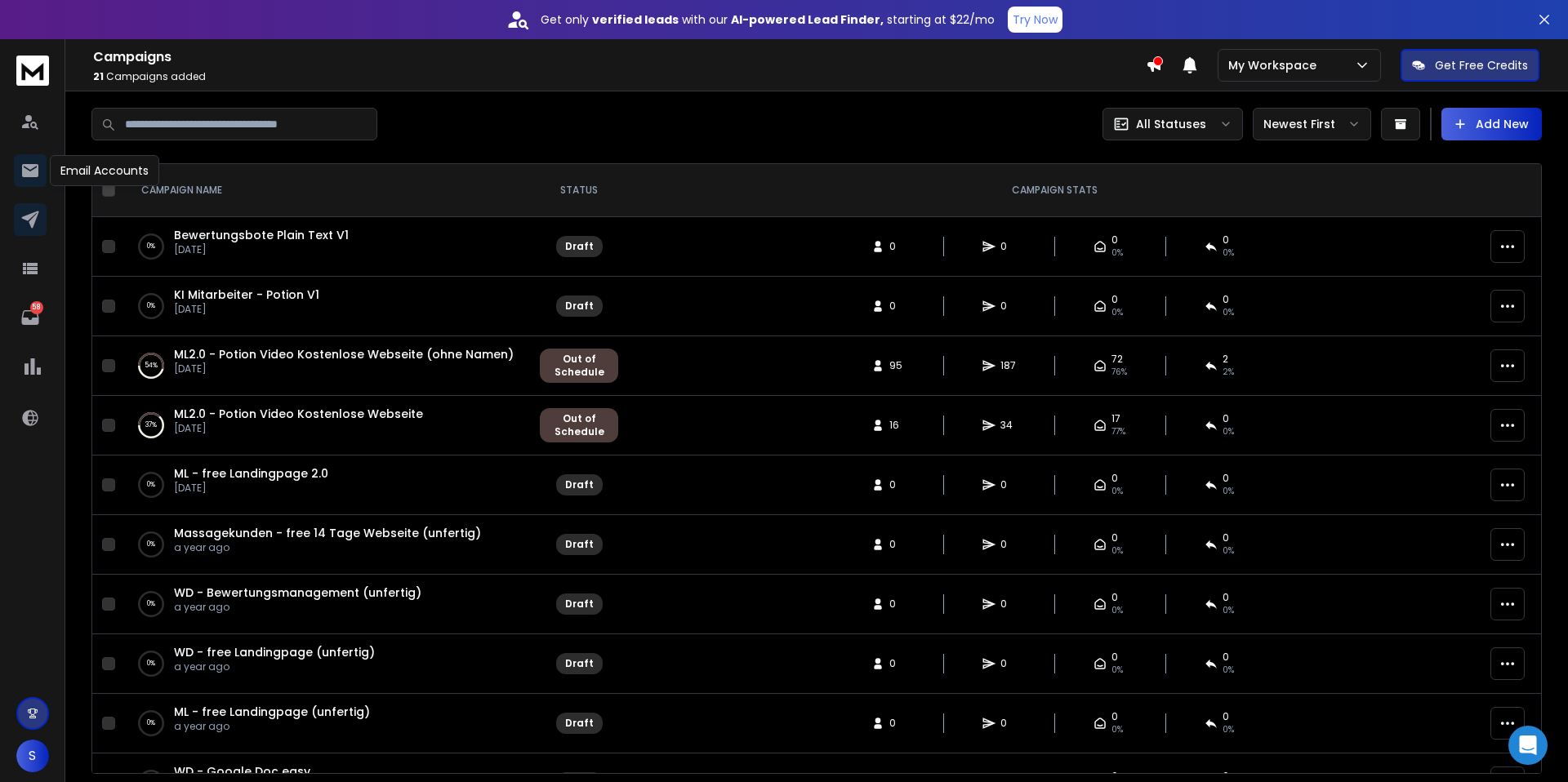
click at [31, 169] on icon at bounding box center [30, 170] width 19 height 19
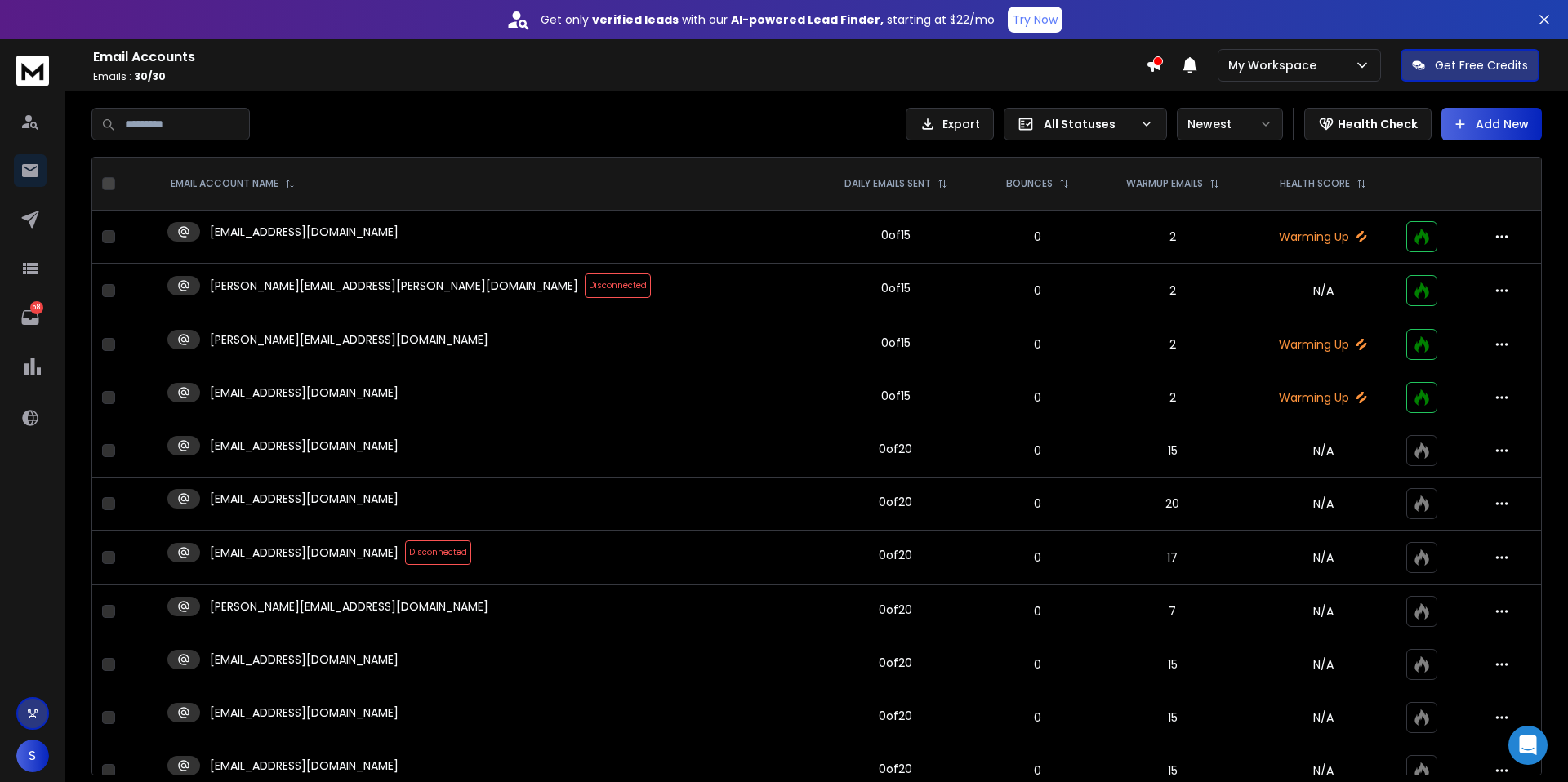
click at [584, 288] on span "Disconnected" at bounding box center [617, 285] width 66 height 24
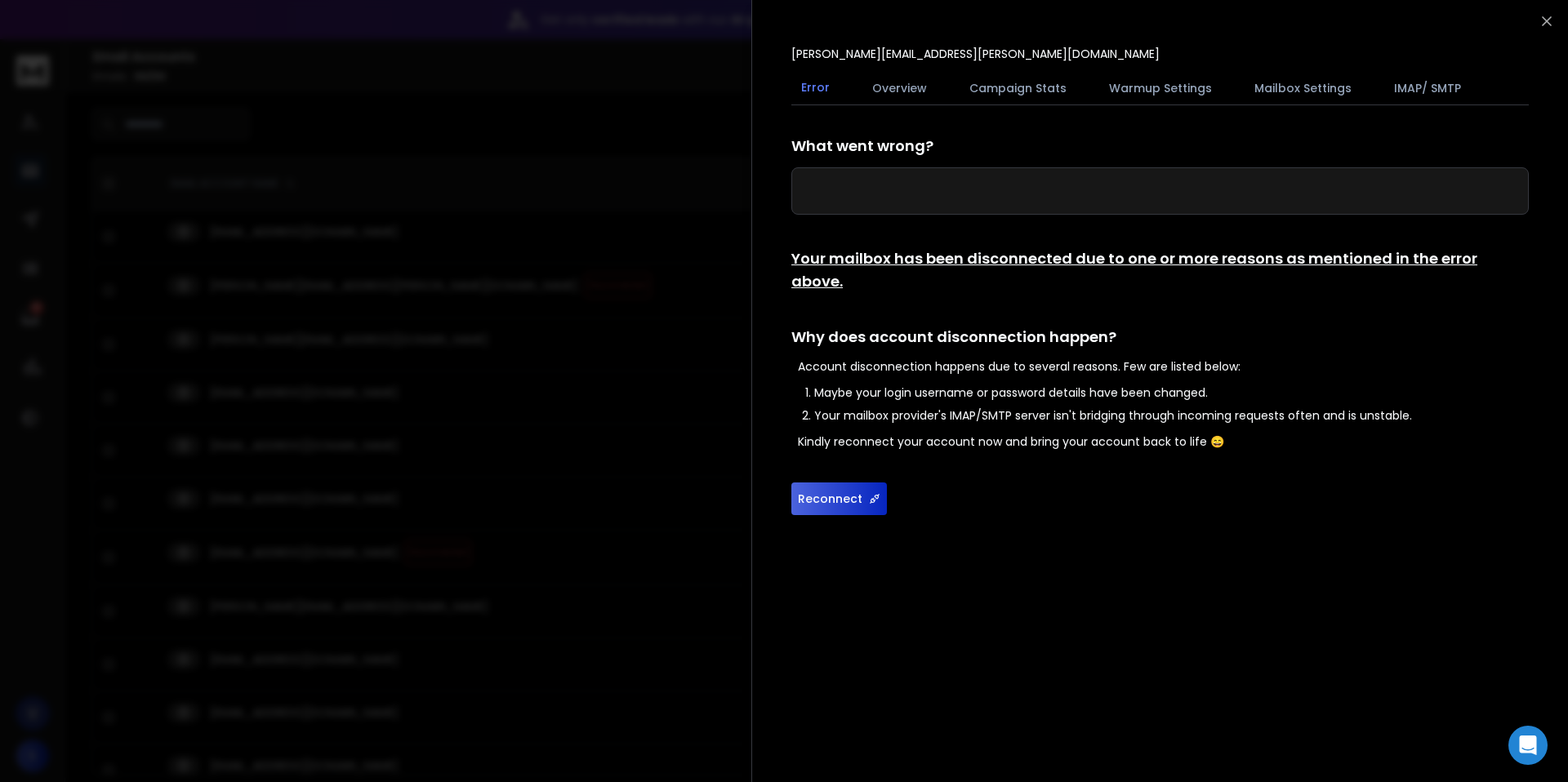
click at [584, 326] on div at bounding box center [784, 391] width 1568 height 782
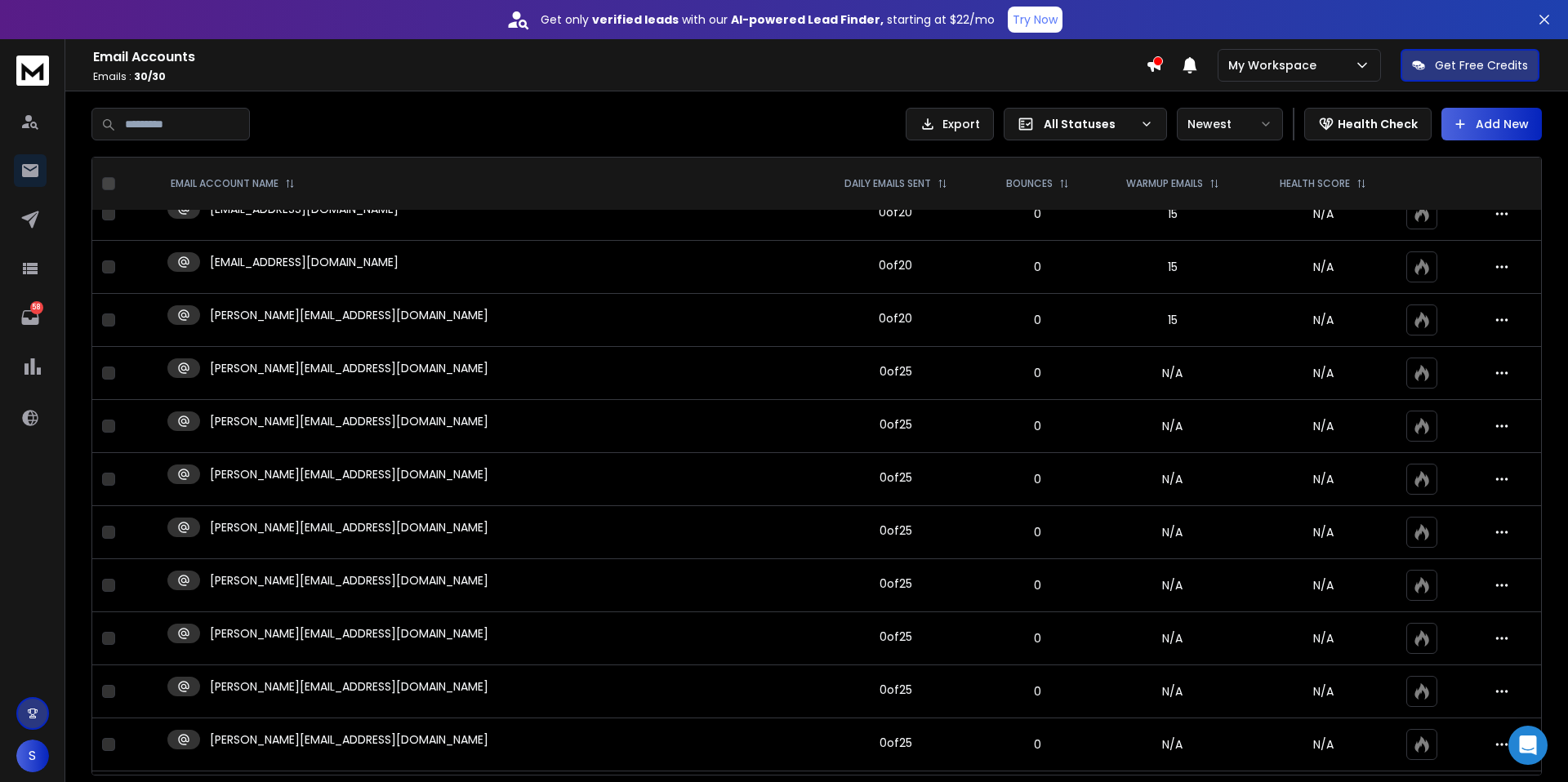
scroll to position [1047, 0]
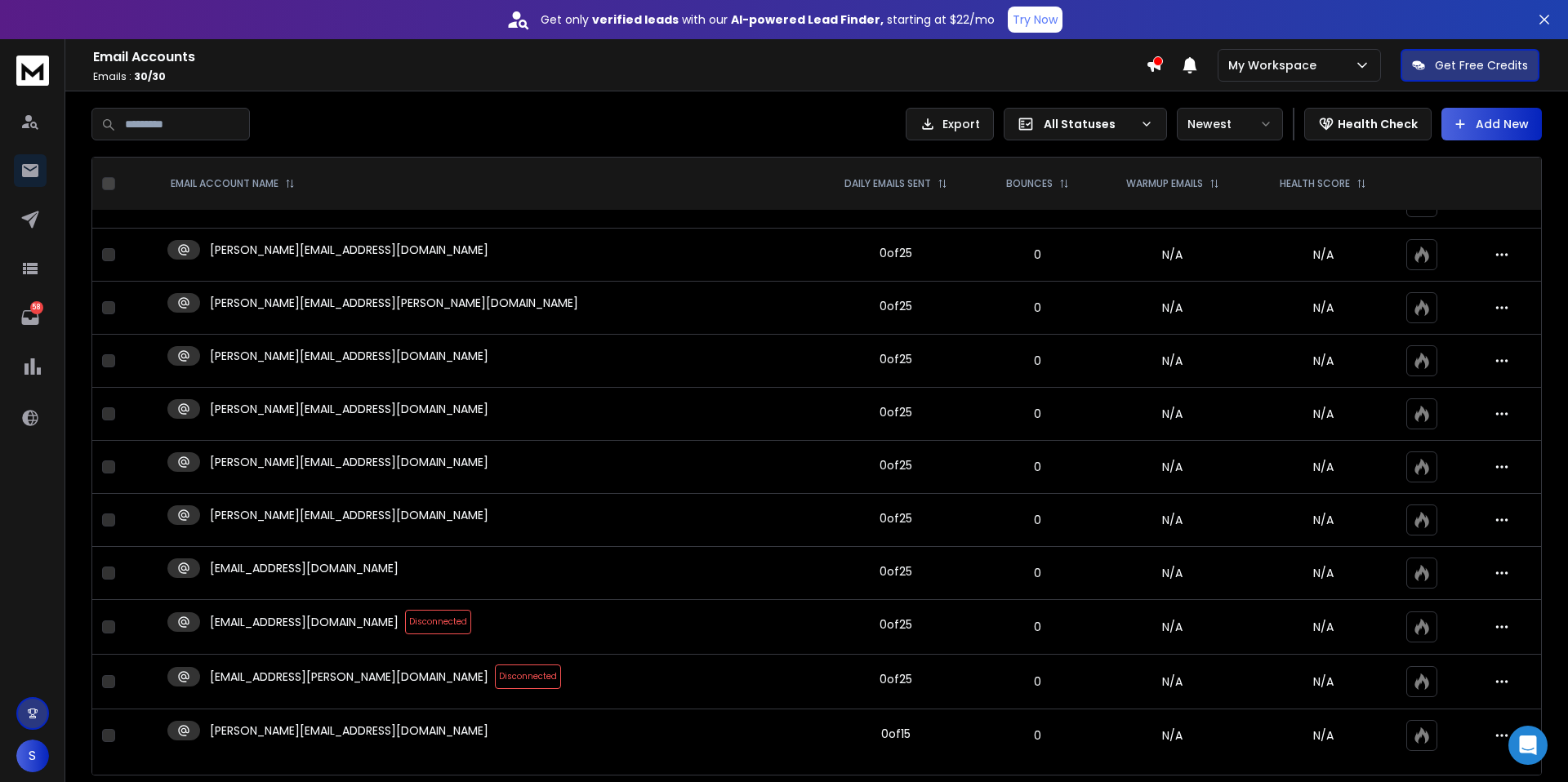
click at [110, 681] on button "button" at bounding box center [108, 681] width 13 height 13
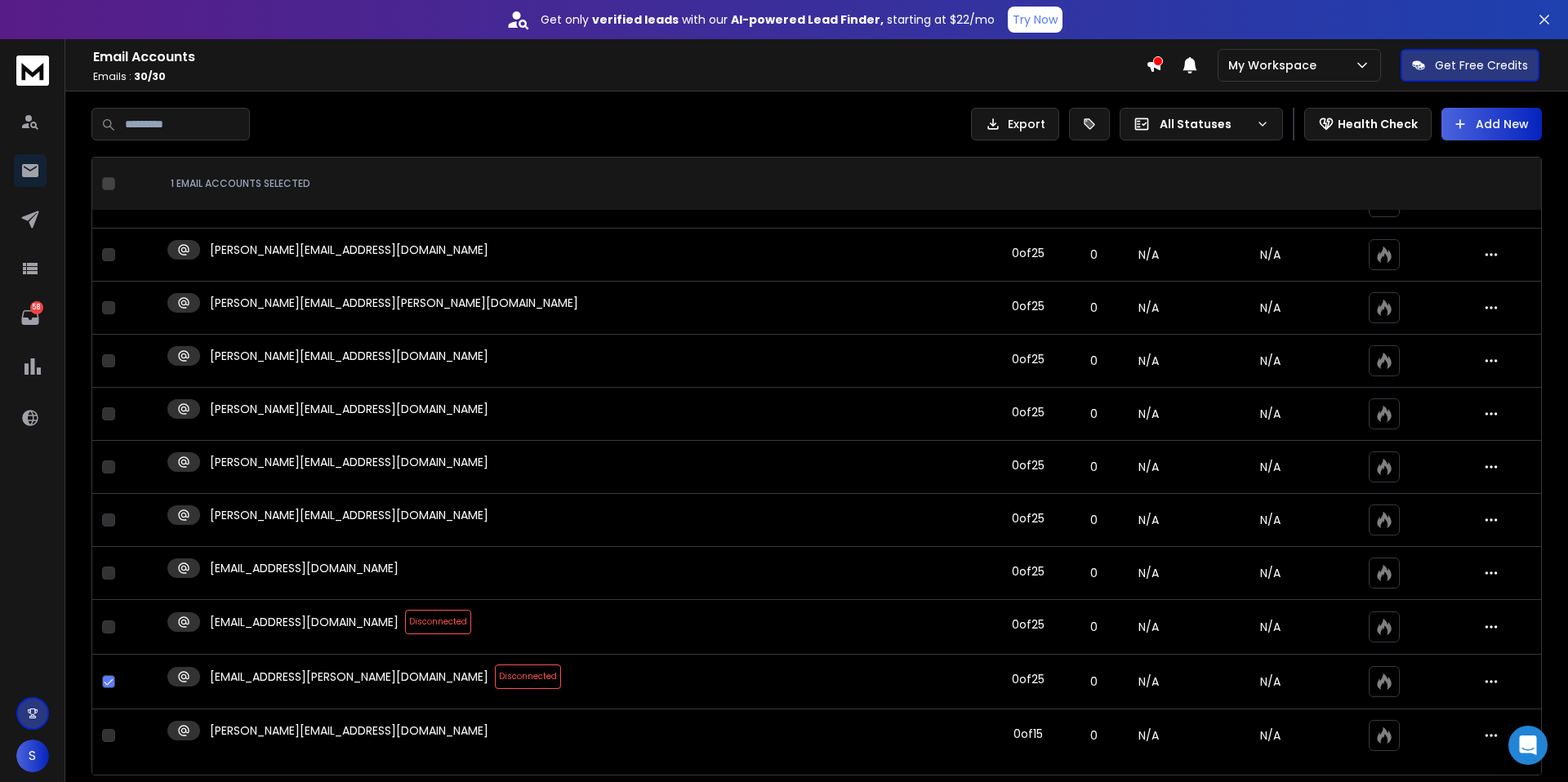
click at [106, 630] on button "button" at bounding box center [108, 626] width 13 height 13
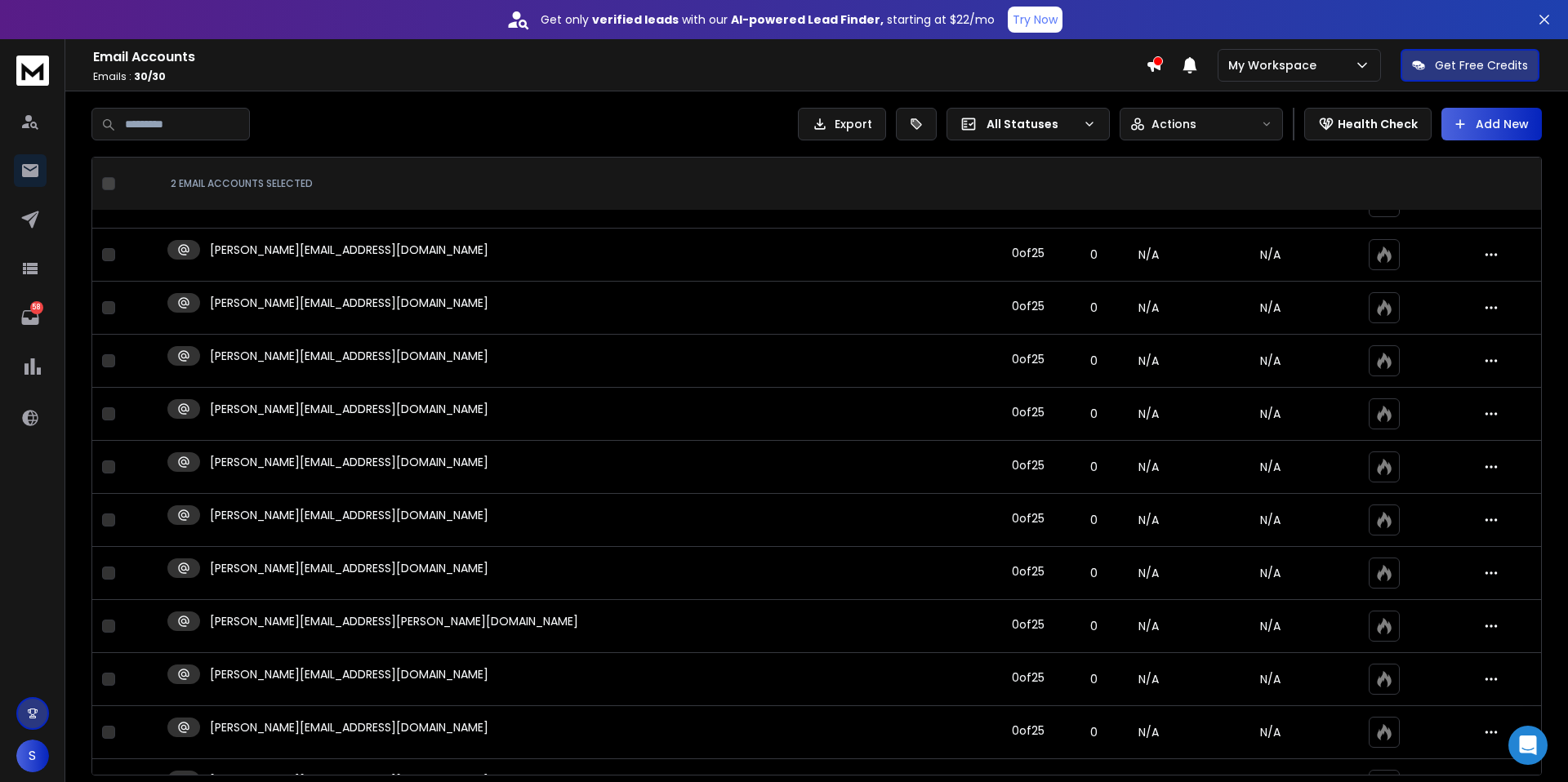
scroll to position [700, 0]
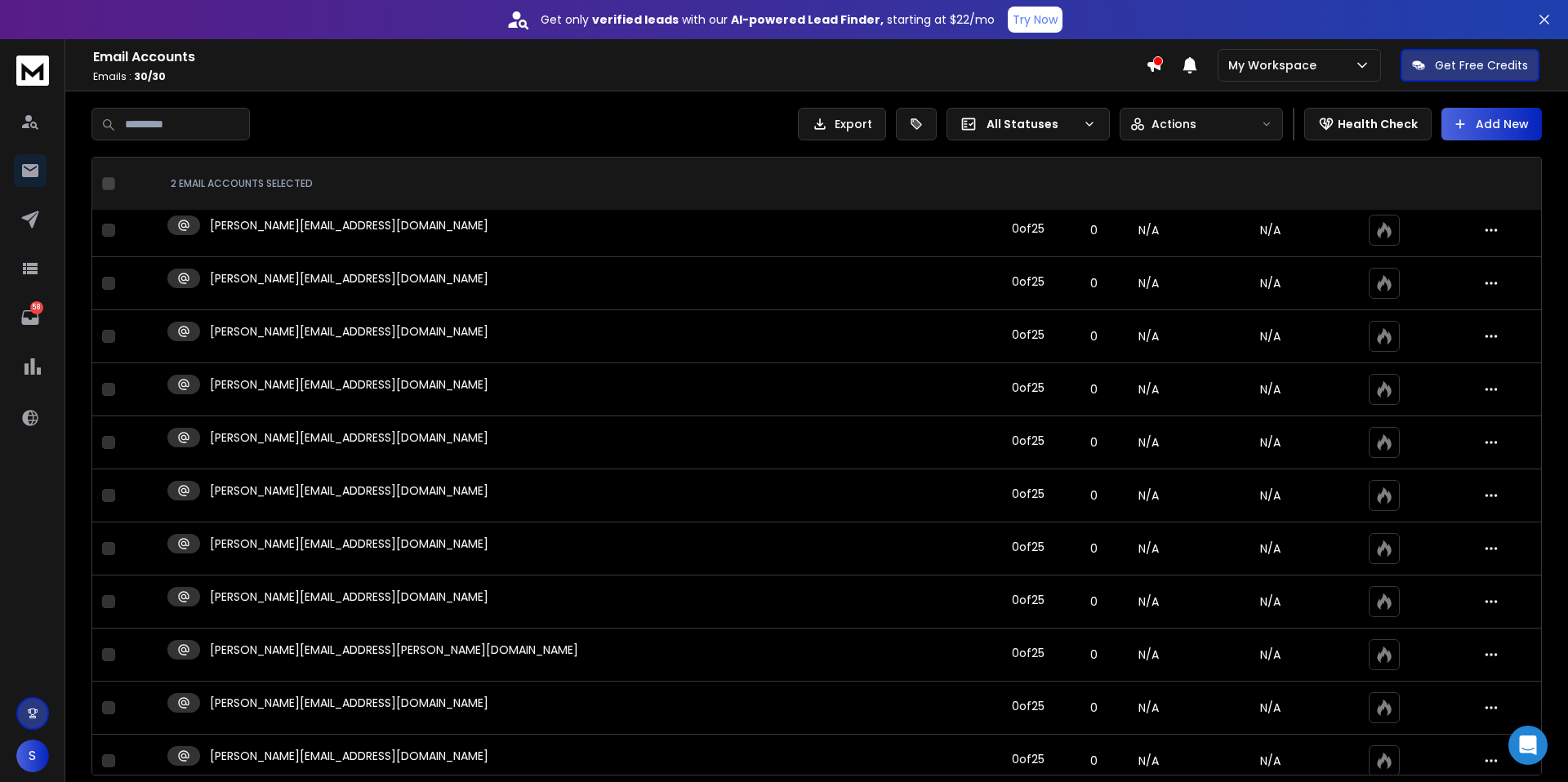
click at [110, 549] on button "button" at bounding box center [108, 548] width 13 height 13
click at [104, 493] on button "button" at bounding box center [108, 495] width 13 height 13
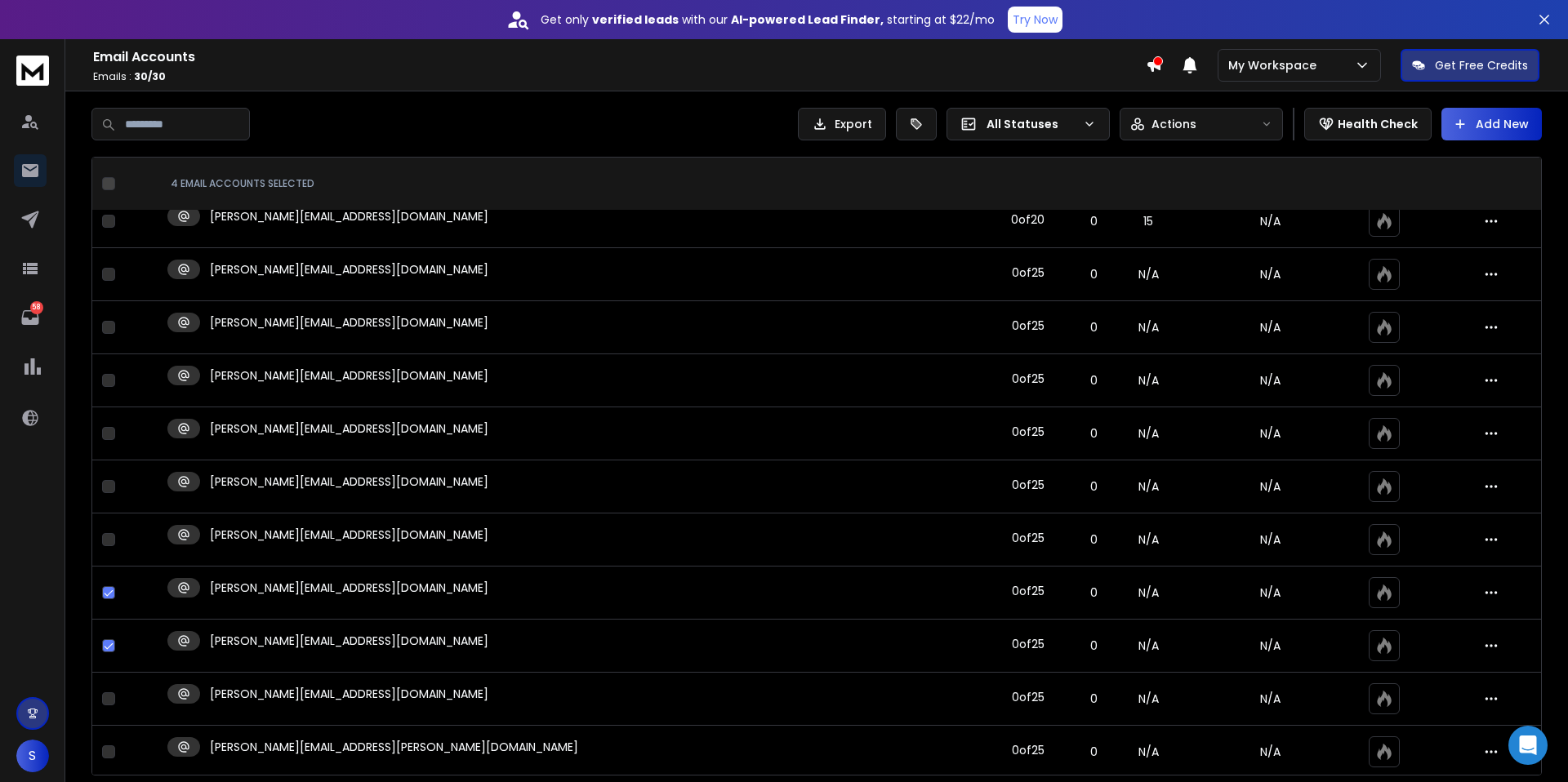
scroll to position [601, 0]
click at [109, 541] on button "button" at bounding box center [108, 540] width 13 height 13
click at [109, 489] on button "button" at bounding box center [108, 488] width 13 height 13
click at [109, 434] on button "button" at bounding box center [108, 434] width 13 height 13
click at [109, 382] on button "button" at bounding box center [108, 382] width 13 height 13
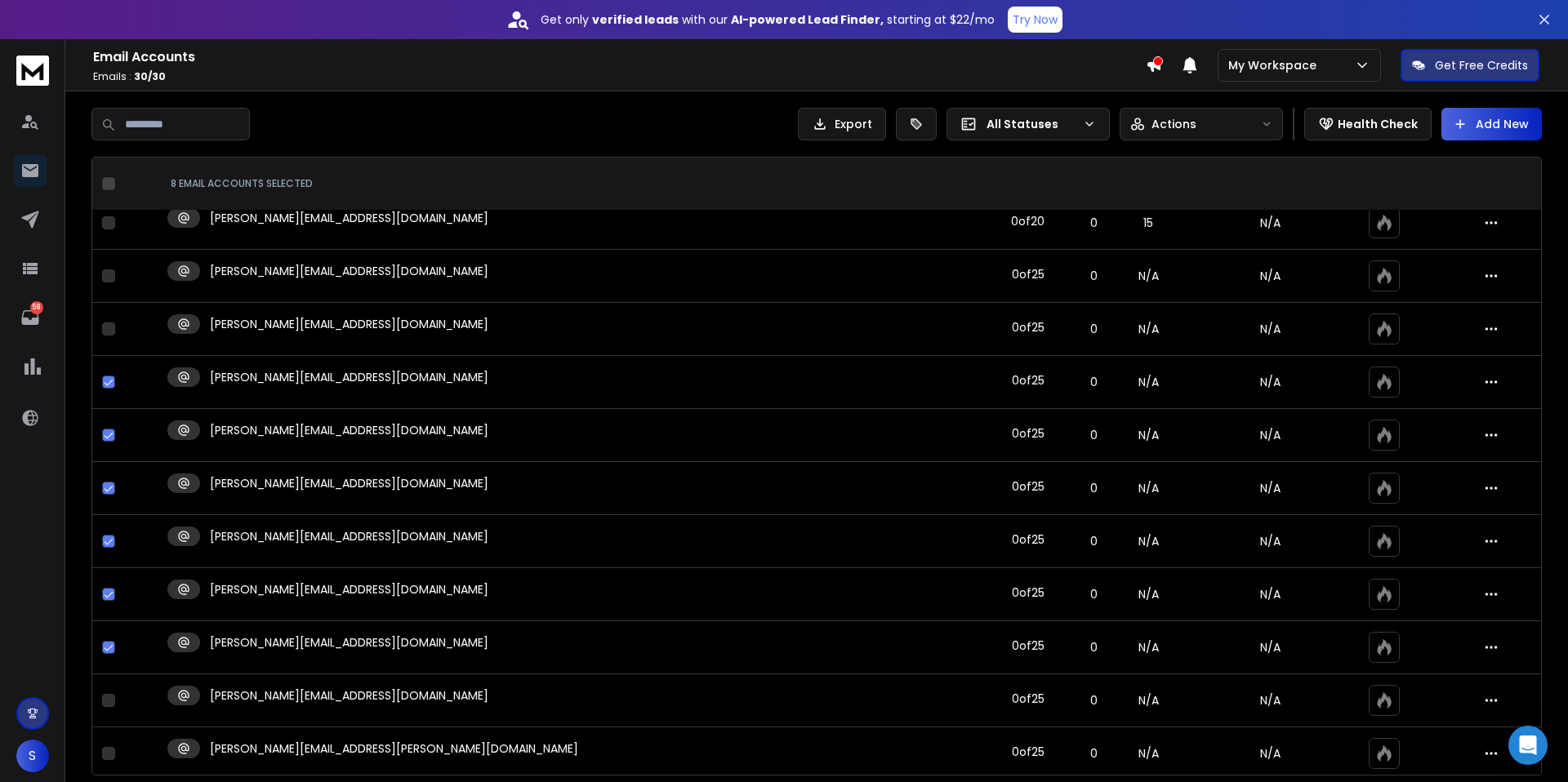
click at [112, 331] on button "button" at bounding box center [108, 328] width 13 height 13
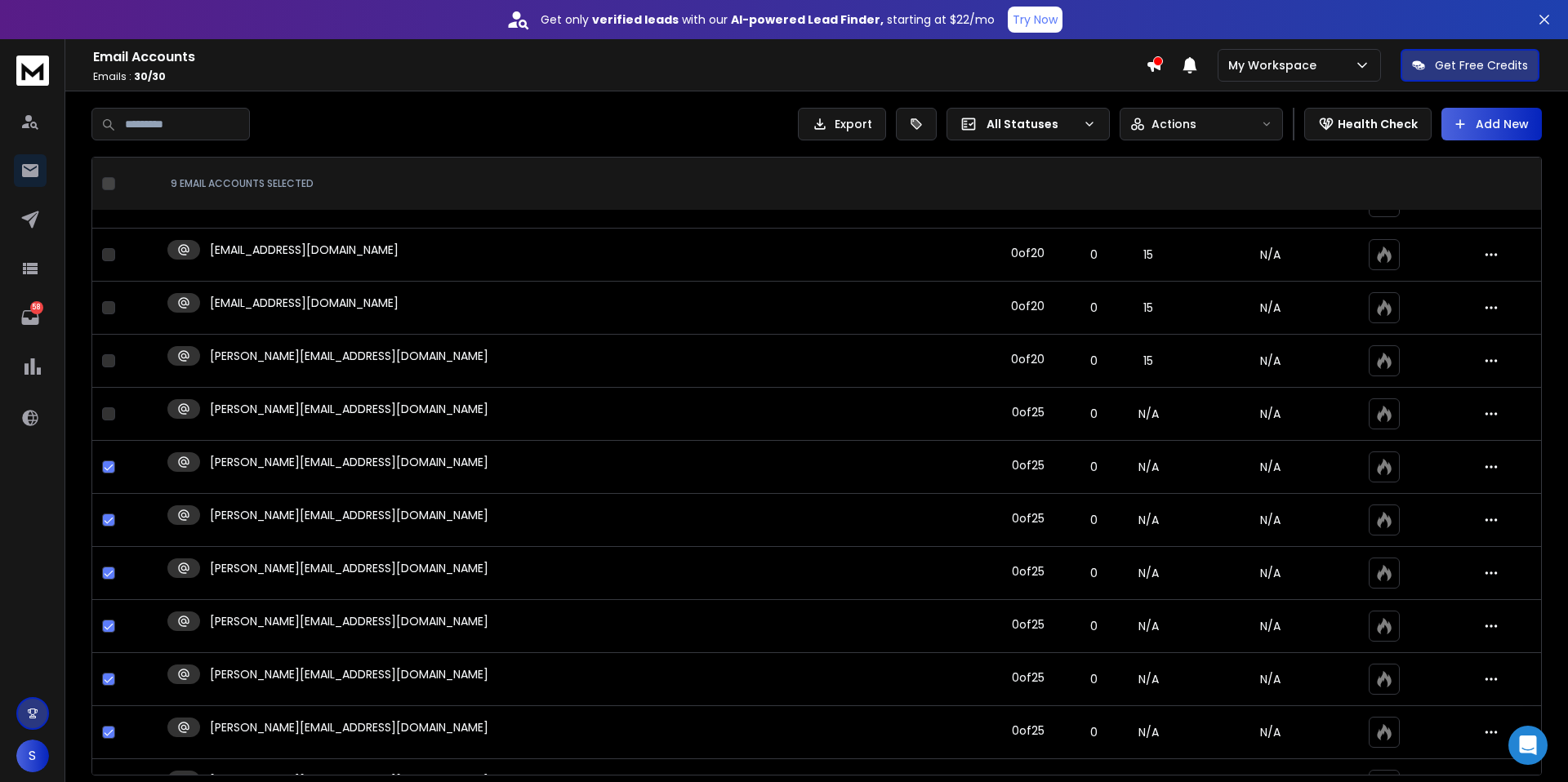
scroll to position [452, 0]
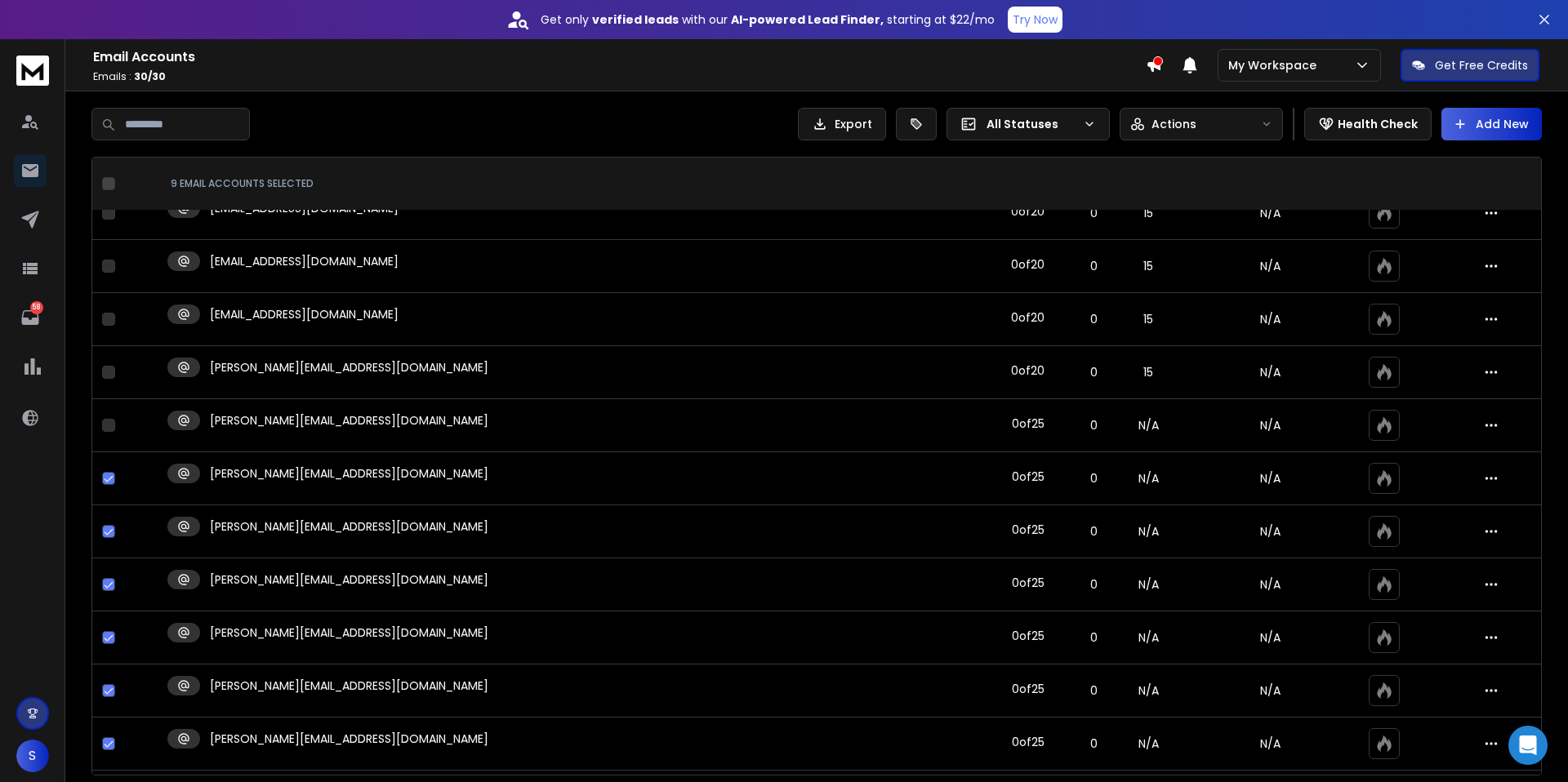
click at [105, 422] on button "button" at bounding box center [108, 425] width 13 height 13
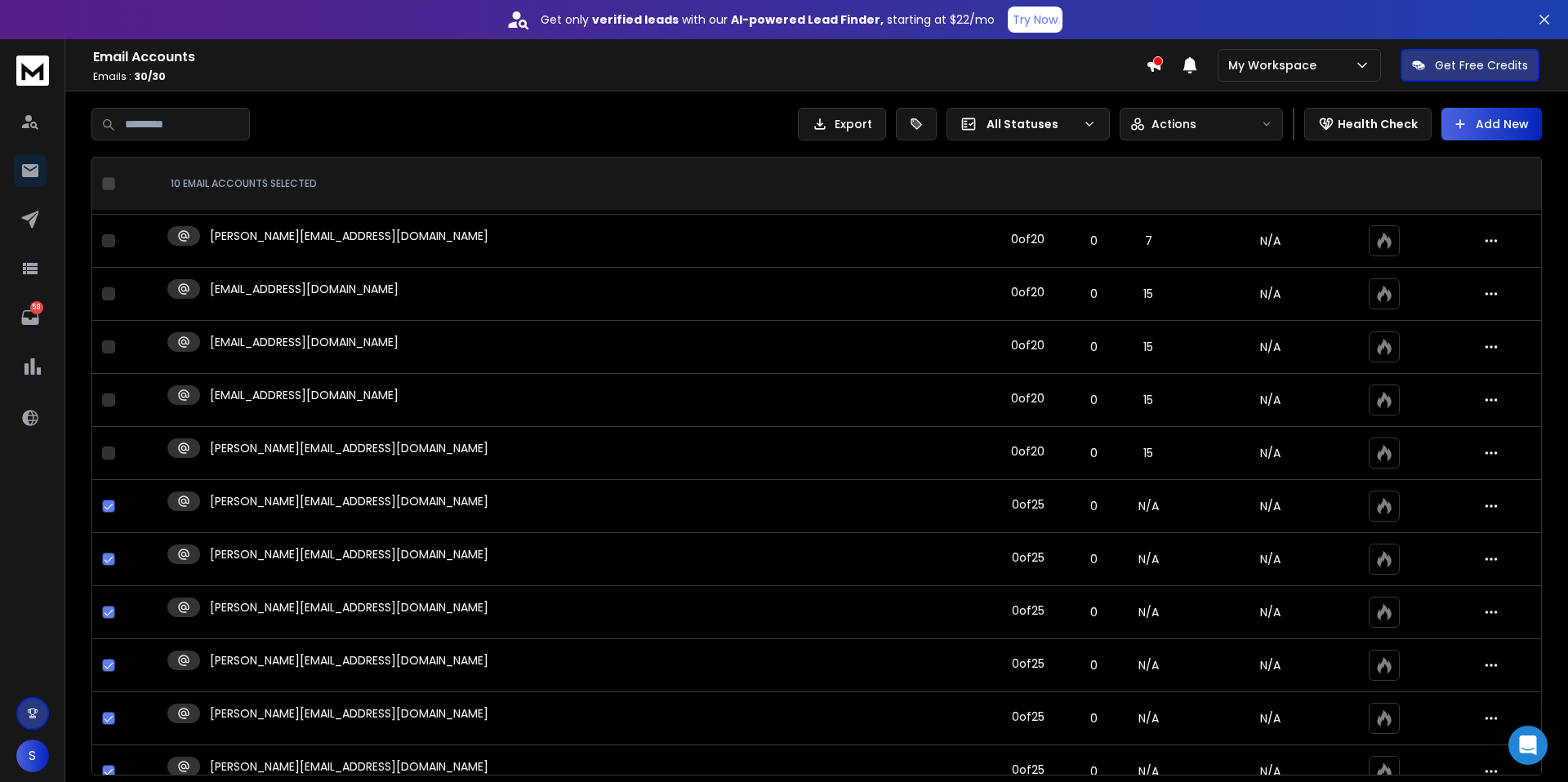
scroll to position [0, 0]
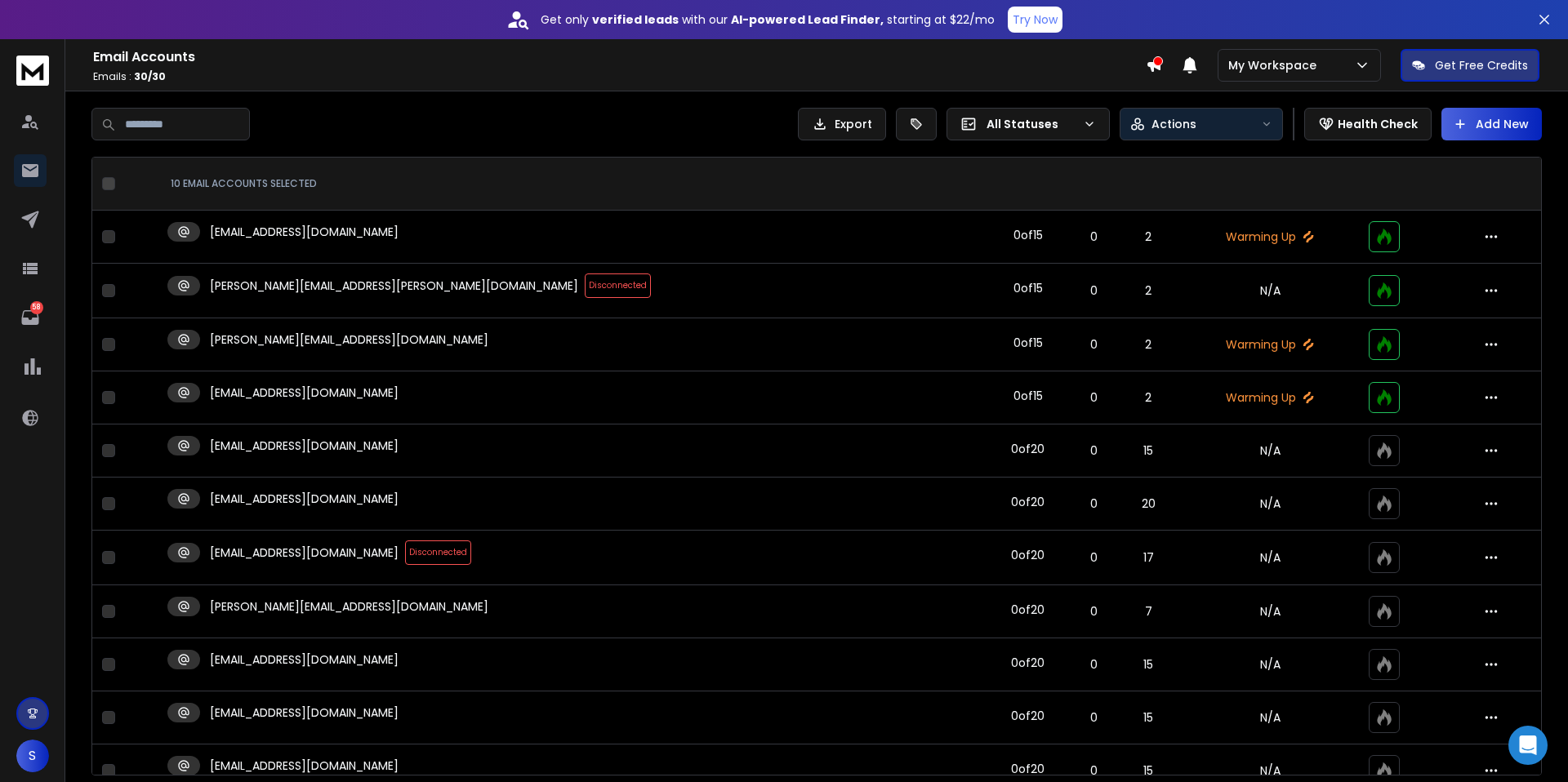
click at [1233, 122] on div "Actions" at bounding box center [1192, 124] width 124 height 17
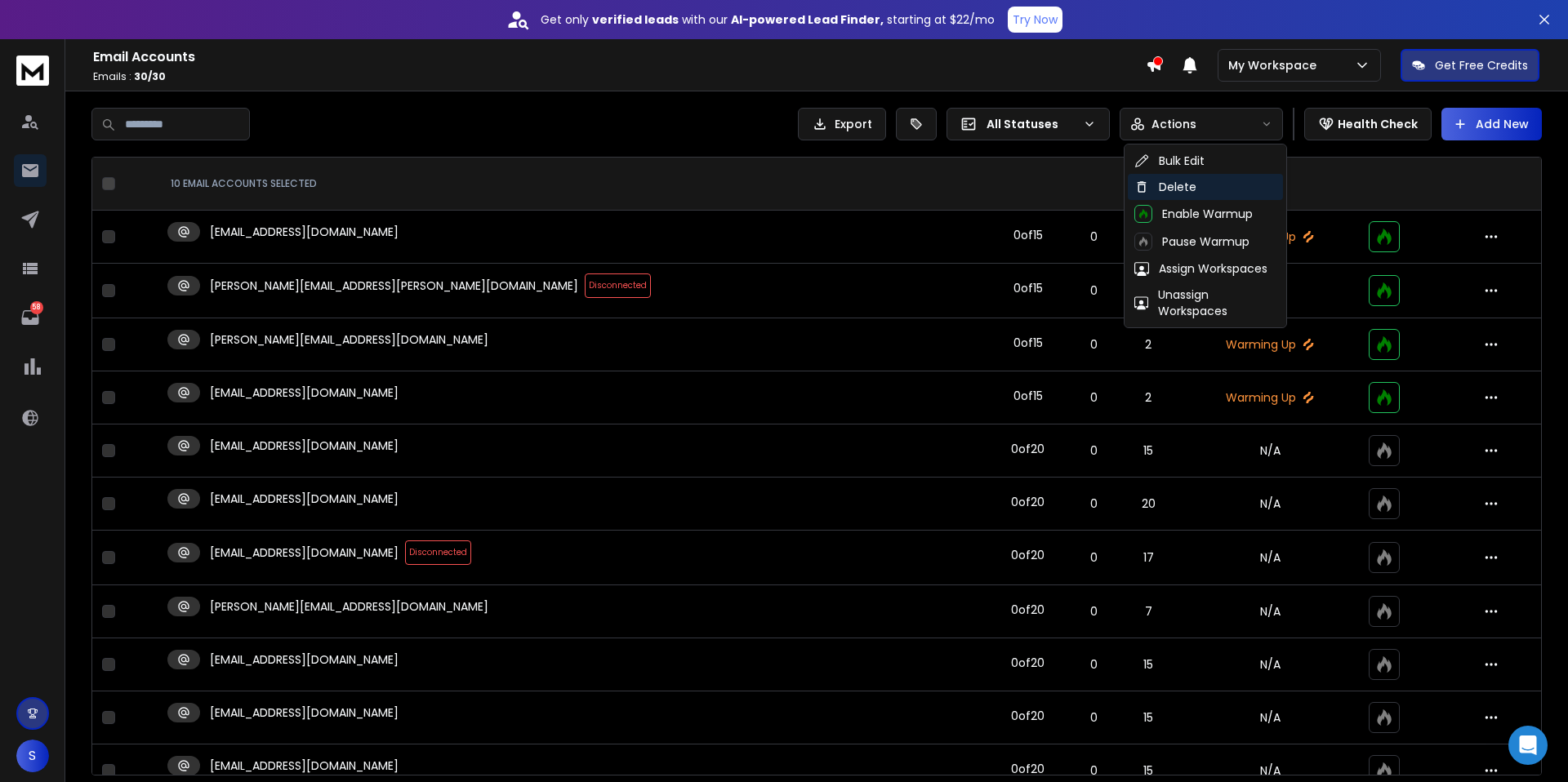
click at [1187, 186] on div "Delete" at bounding box center [1166, 187] width 62 height 17
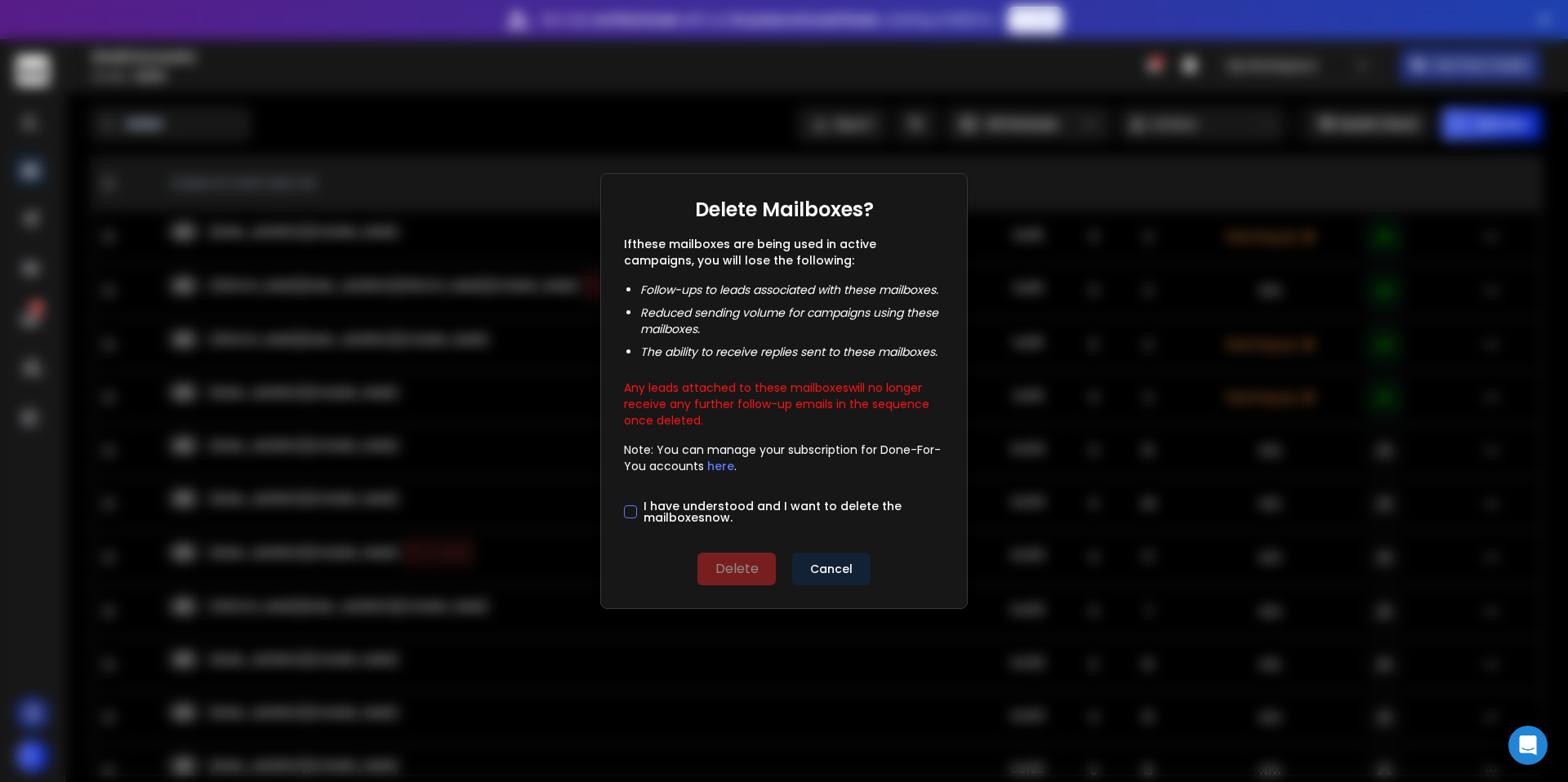
click at [675, 509] on label "I have understood and I want to delete the mailbox es now." at bounding box center [794, 511] width 301 height 22
click at [637, 509] on button "I have understood and I want to delete the mailbox es now." at bounding box center [630, 511] width 13 height 13
click at [731, 577] on button "Delete" at bounding box center [736, 570] width 79 height 33
